Goal: Navigation & Orientation: Find specific page/section

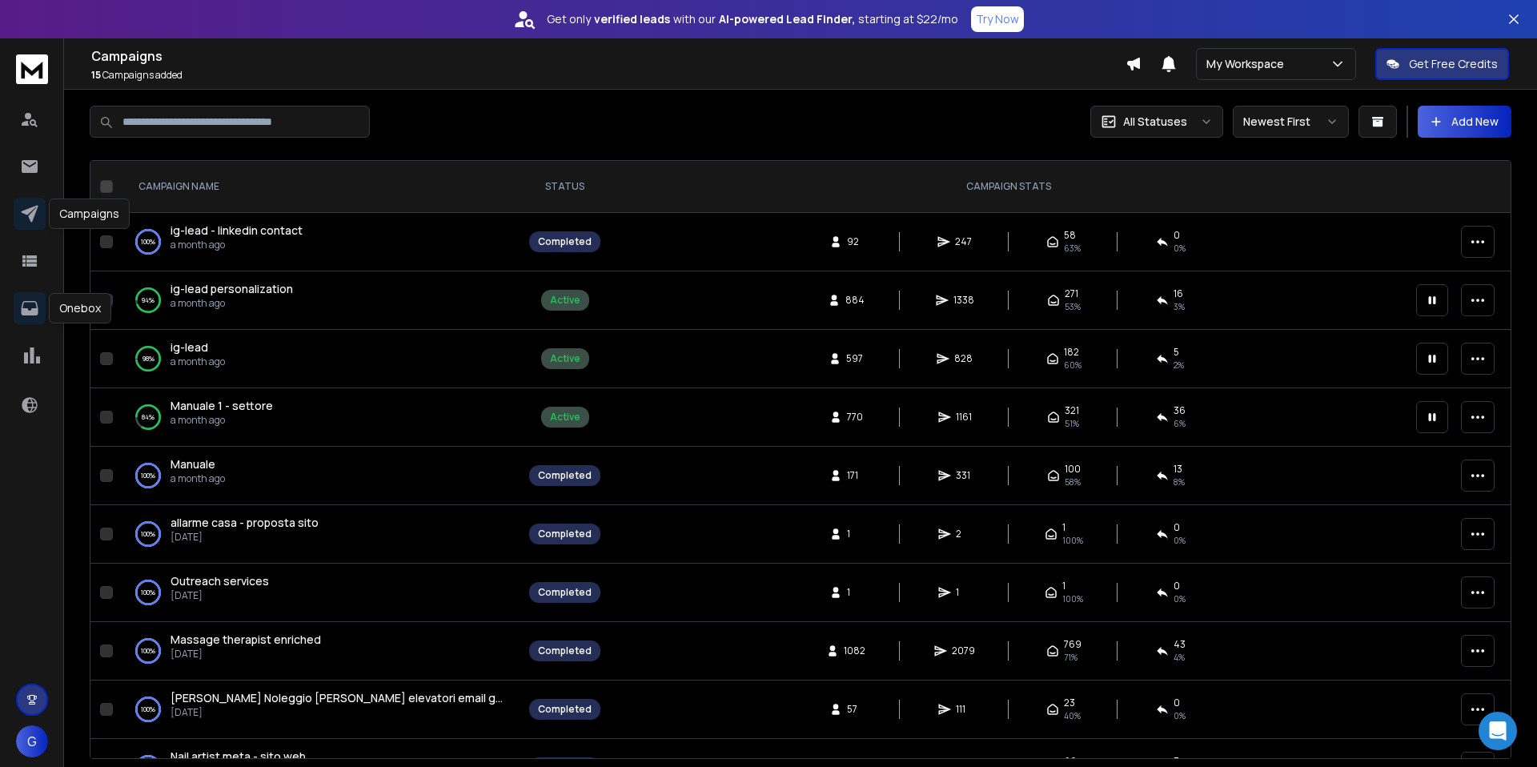
click at [31, 302] on icon at bounding box center [29, 308] width 19 height 19
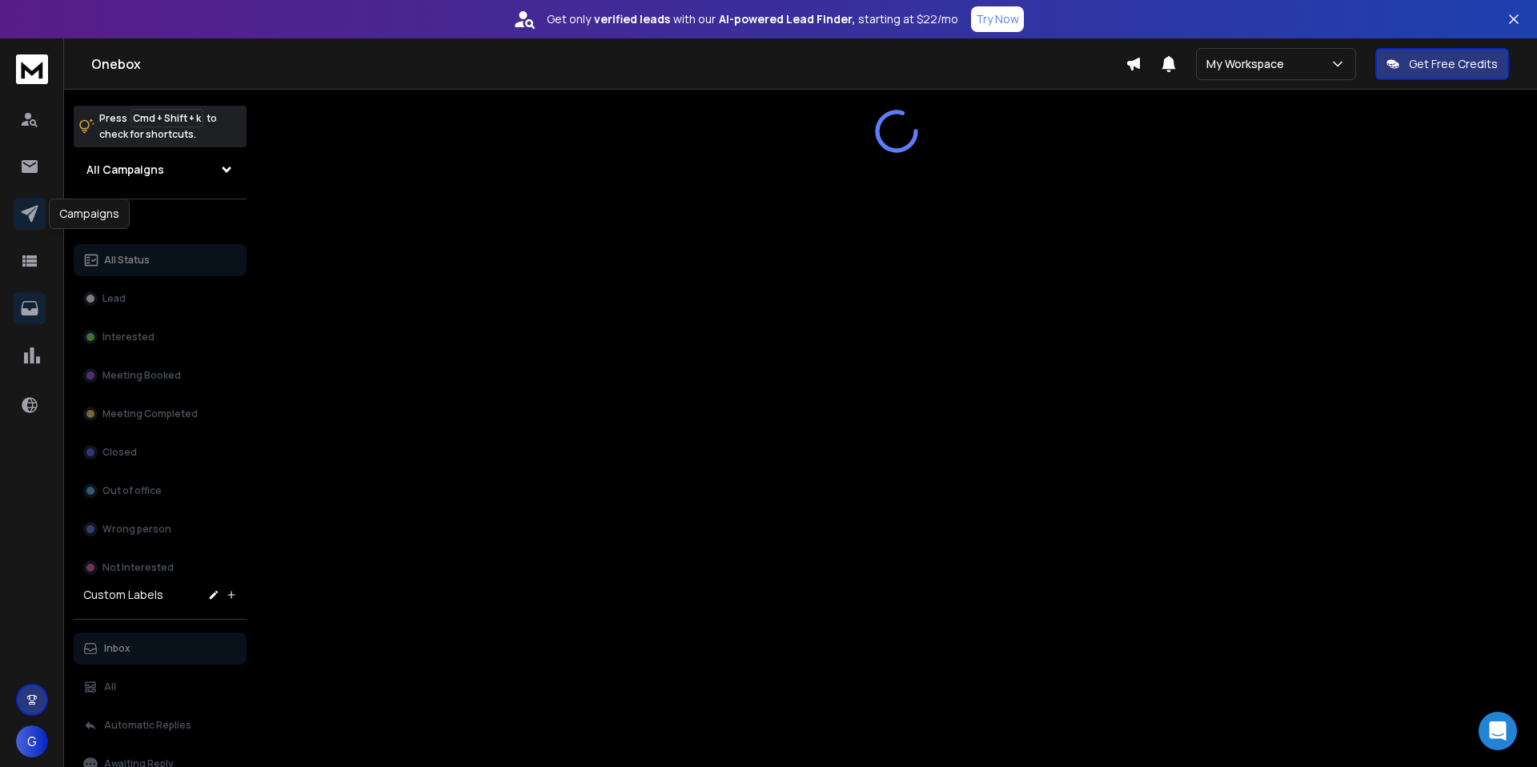
click at [27, 217] on icon at bounding box center [29, 213] width 19 height 19
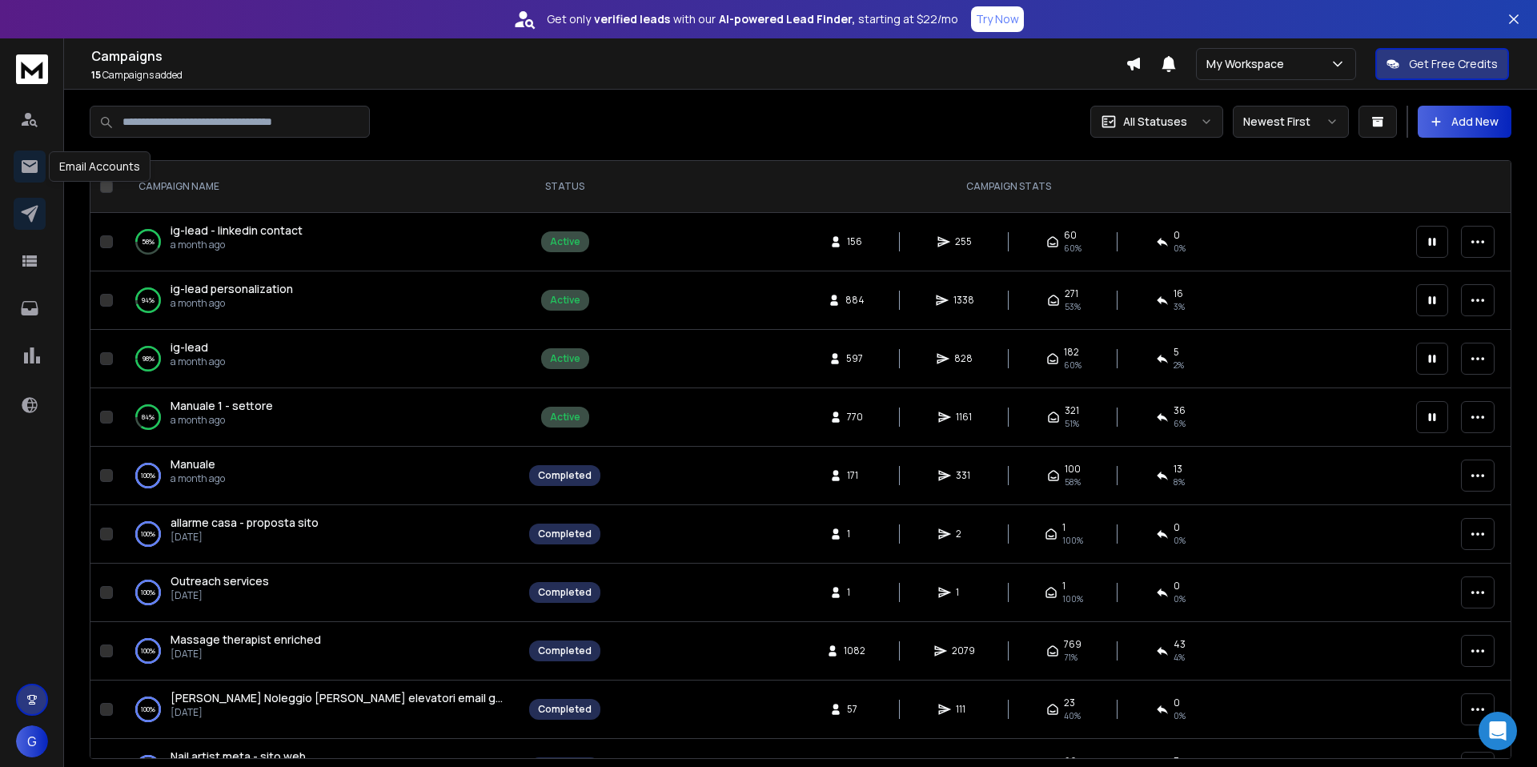
click at [32, 175] on icon at bounding box center [29, 166] width 19 height 19
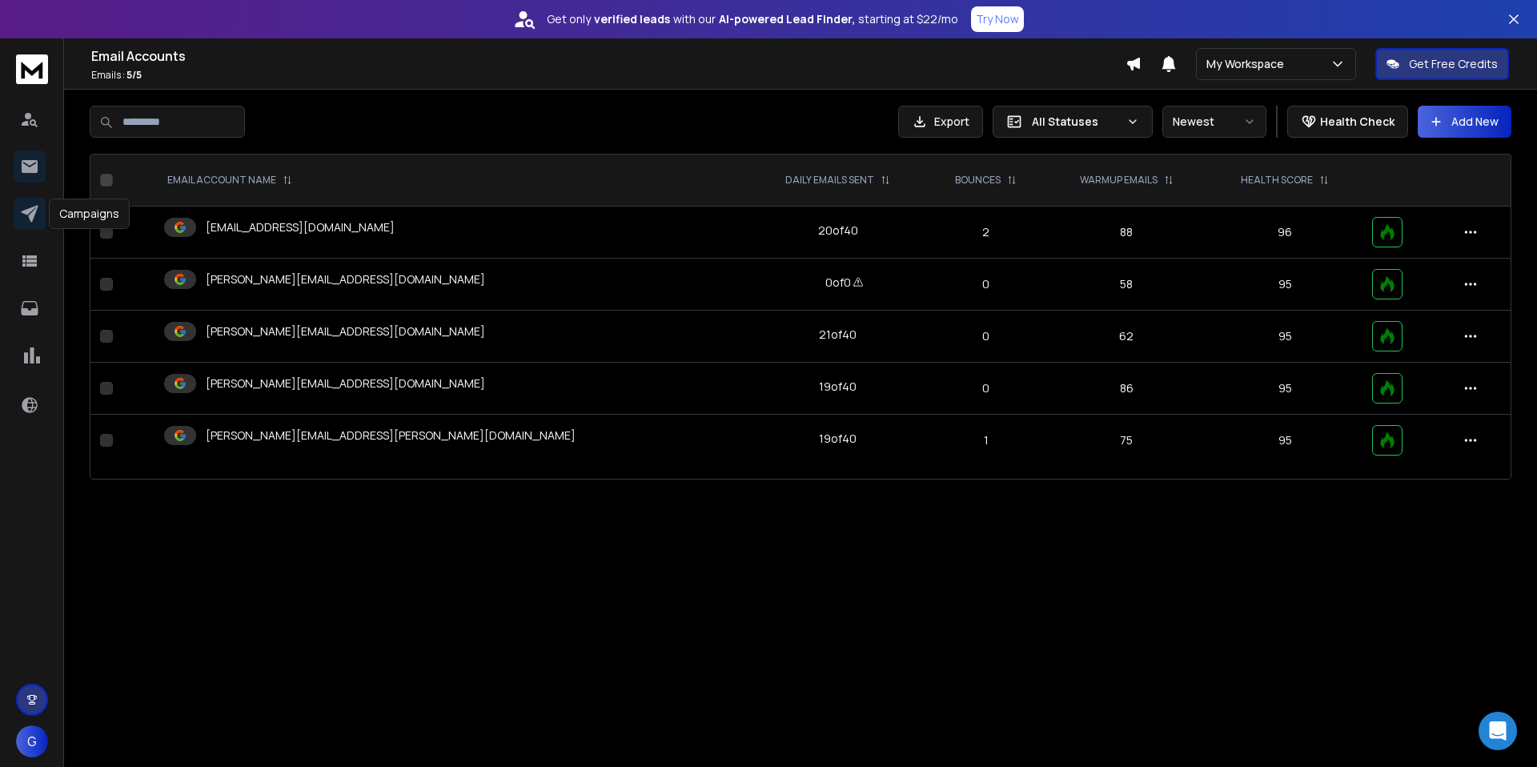
click at [32, 209] on icon at bounding box center [29, 213] width 17 height 17
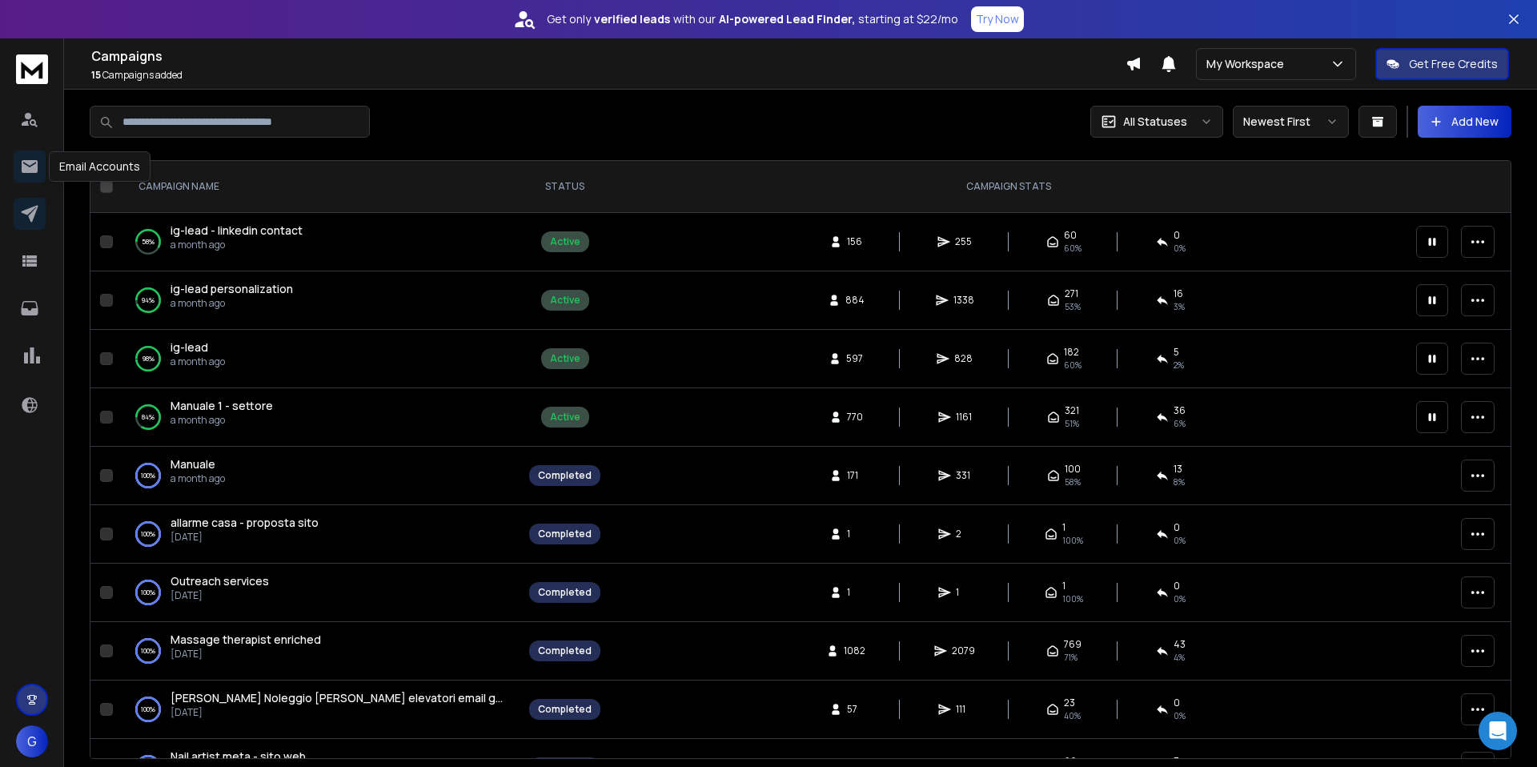
click at [35, 163] on icon at bounding box center [30, 166] width 16 height 13
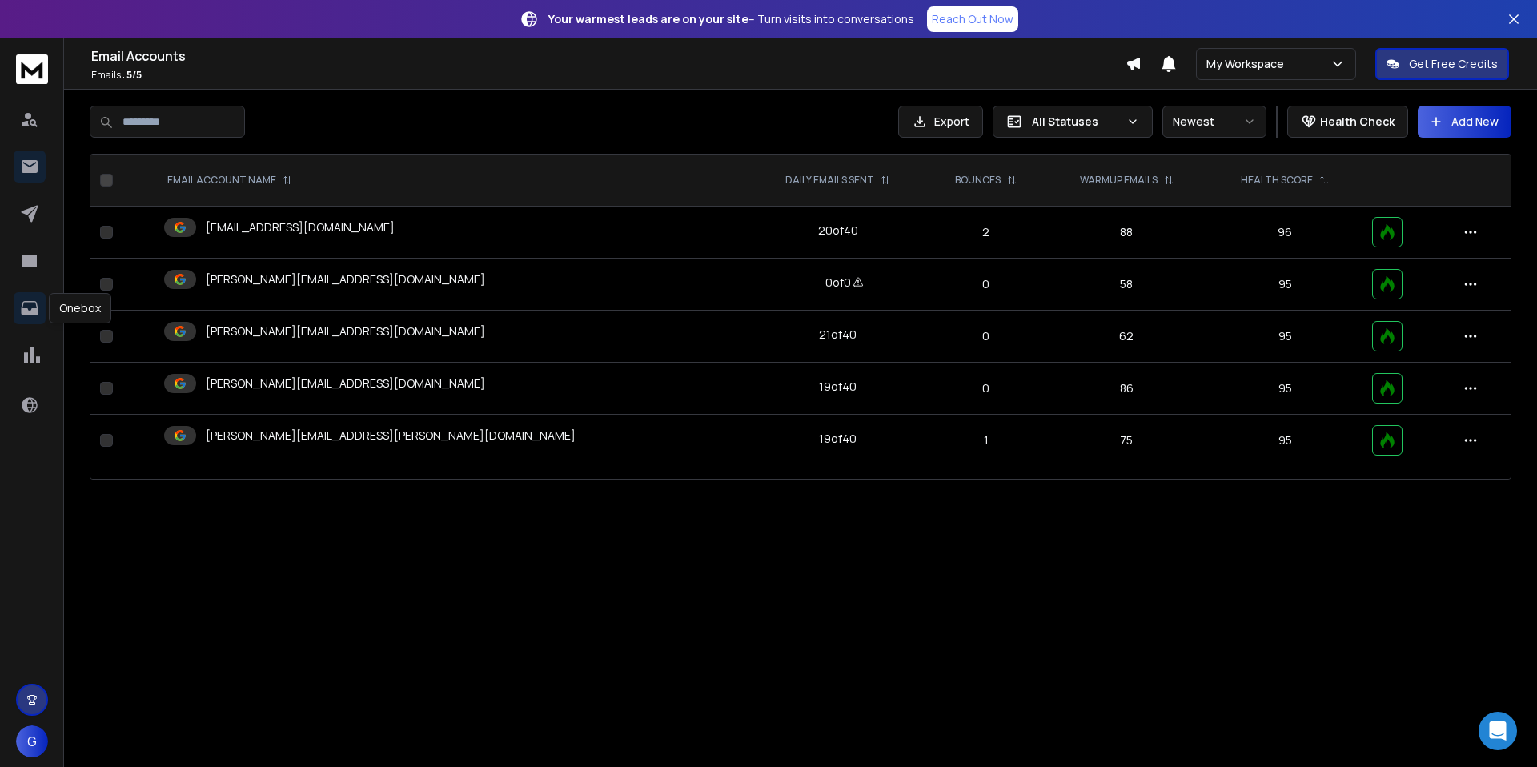
click at [35, 314] on icon at bounding box center [29, 308] width 17 height 14
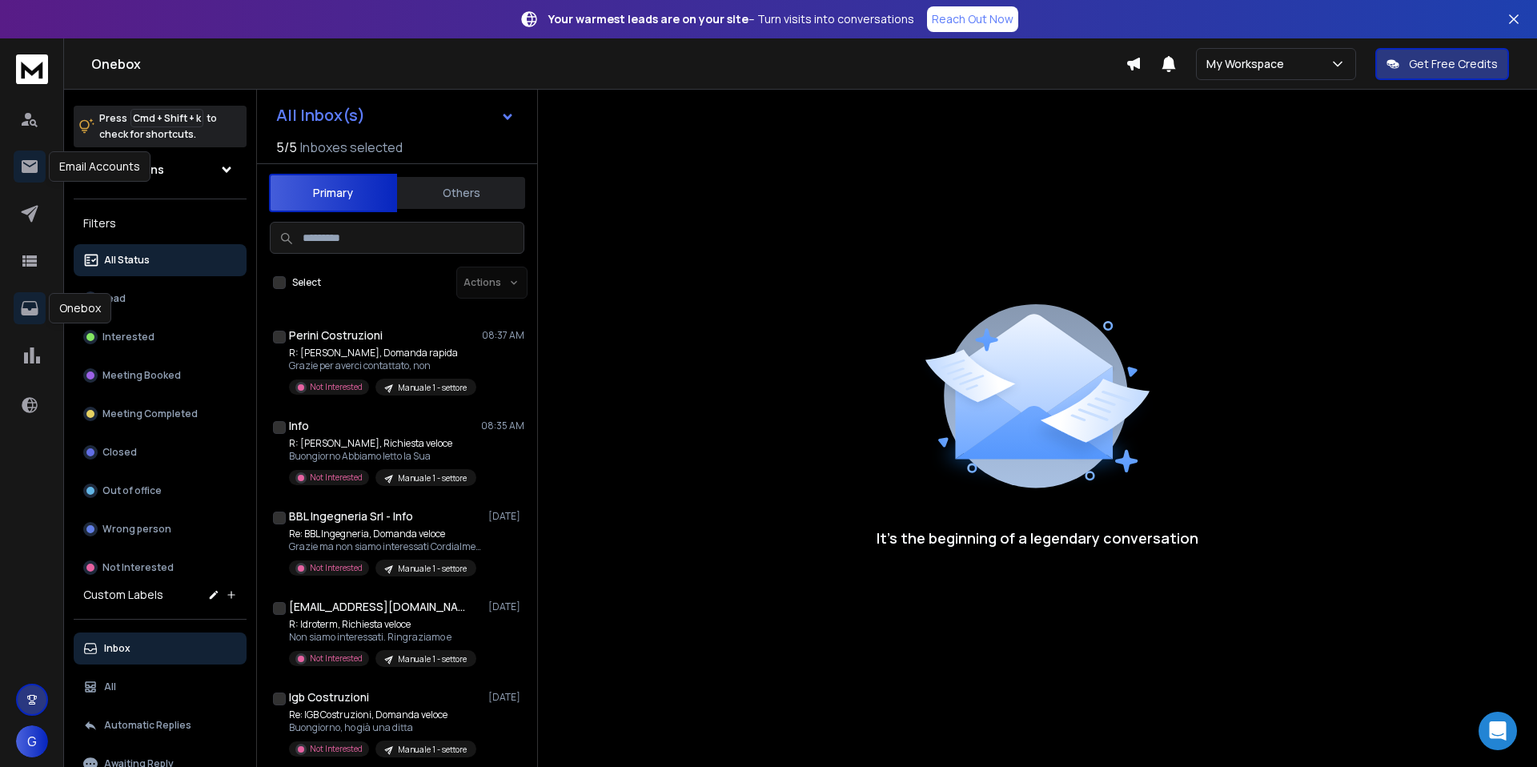
click at [26, 179] on link at bounding box center [30, 167] width 32 height 32
